Goal: Information Seeking & Learning: Check status

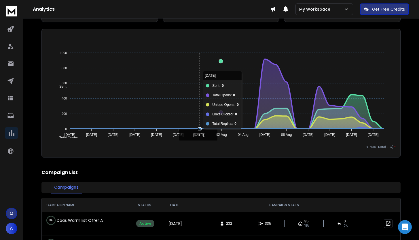
scroll to position [109, 0]
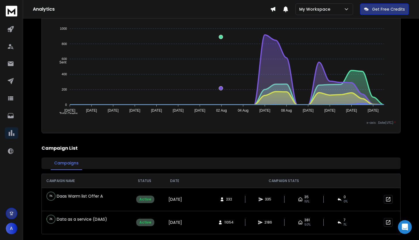
click at [387, 221] on icon at bounding box center [388, 222] width 4 height 4
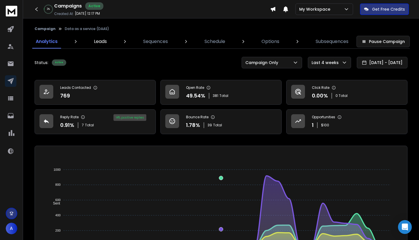
click at [103, 43] on p "Leads" at bounding box center [100, 41] width 13 height 7
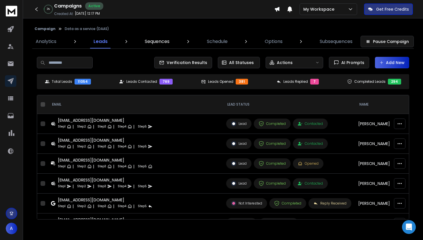
click at [162, 45] on p "Sequences" at bounding box center [157, 41] width 25 height 7
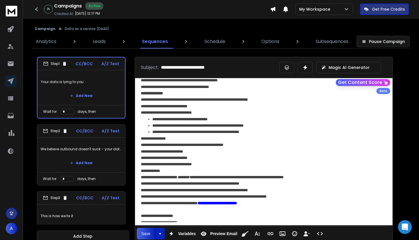
scroll to position [35, 0]
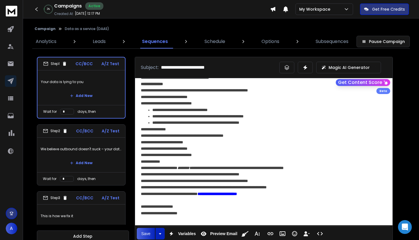
click at [237, 194] on link "**********" at bounding box center [217, 193] width 39 height 4
click at [222, 208] on icon "button" at bounding box center [220, 206] width 7 height 7
